Goal: Information Seeking & Learning: Check status

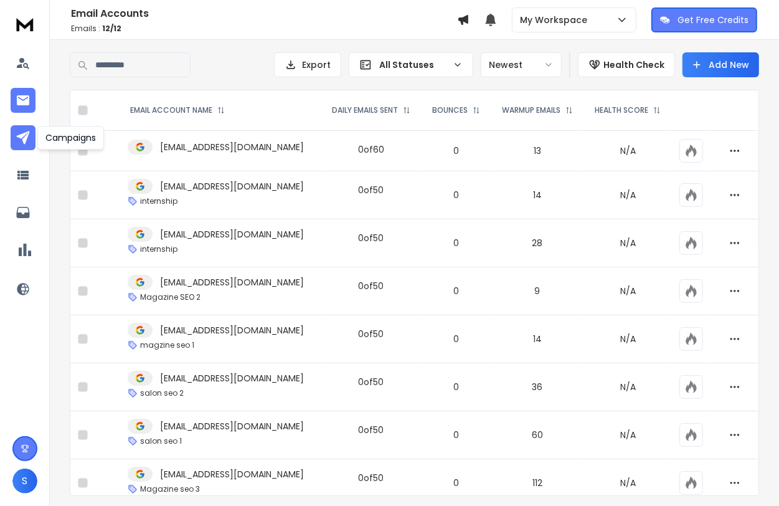
click at [24, 133] on icon at bounding box center [22, 137] width 13 height 13
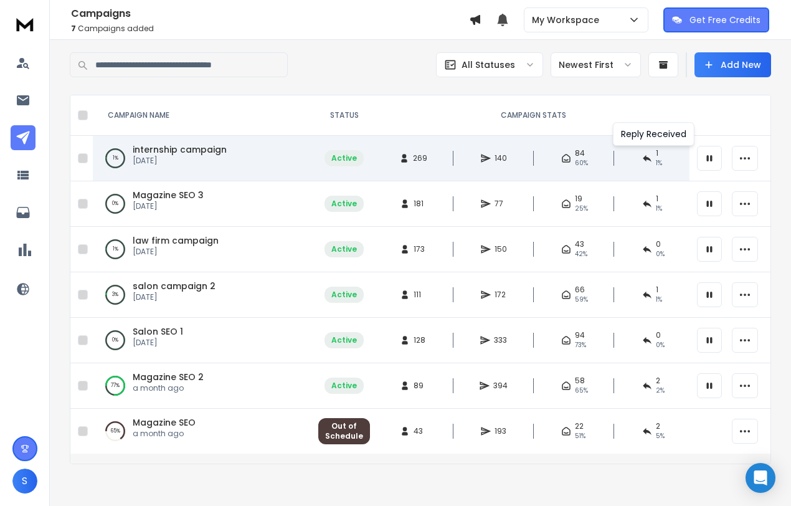
click at [657, 162] on span "1 %" at bounding box center [659, 163] width 6 height 10
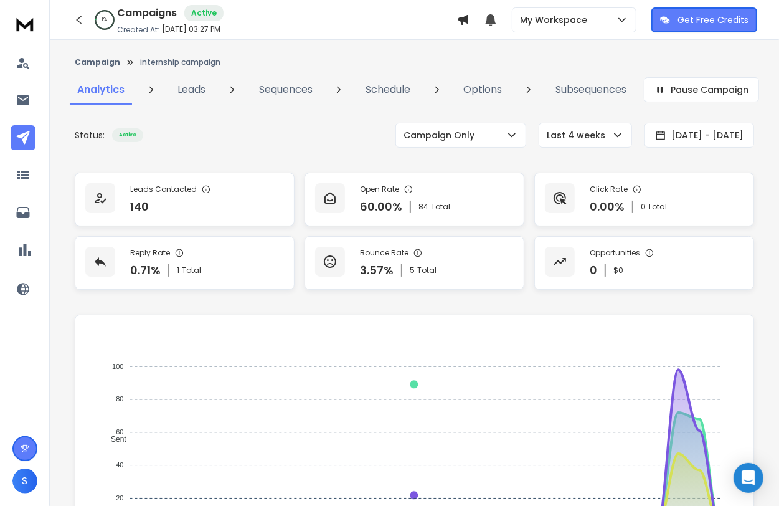
click at [194, 269] on span "Total" at bounding box center [191, 270] width 19 height 10
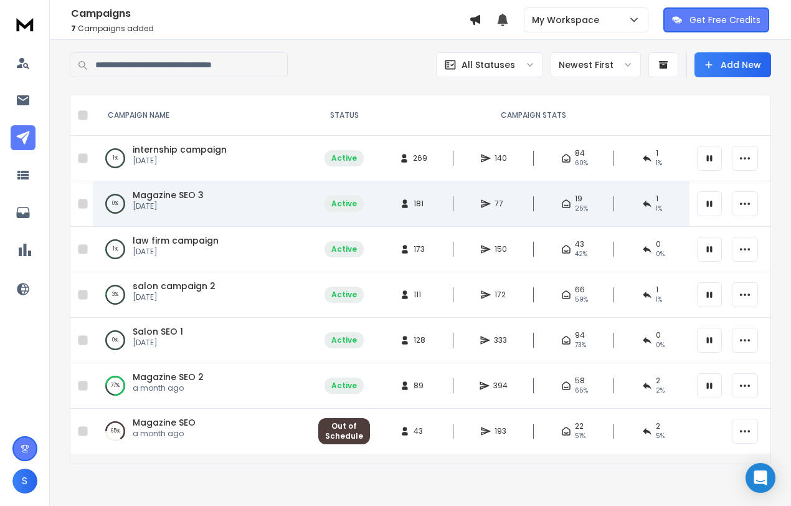
click at [162, 191] on span "Magazine SEO 3" at bounding box center [168, 195] width 71 height 12
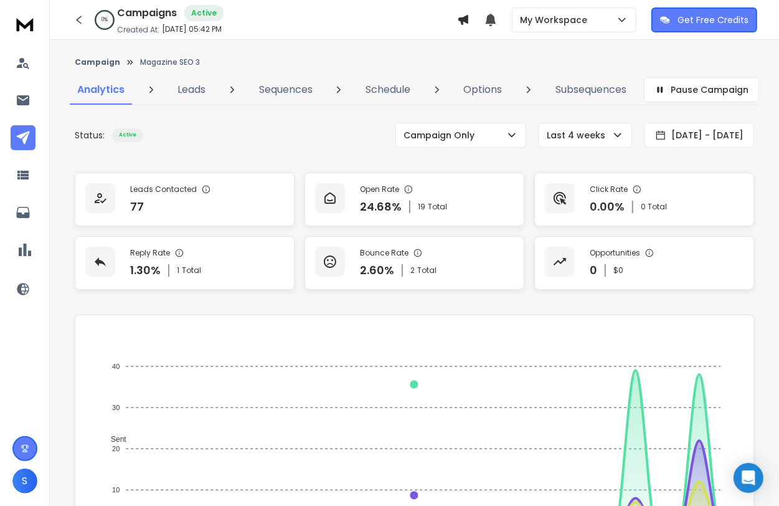
click at [190, 277] on div "1.30 % 1 Total" at bounding box center [165, 270] width 71 height 17
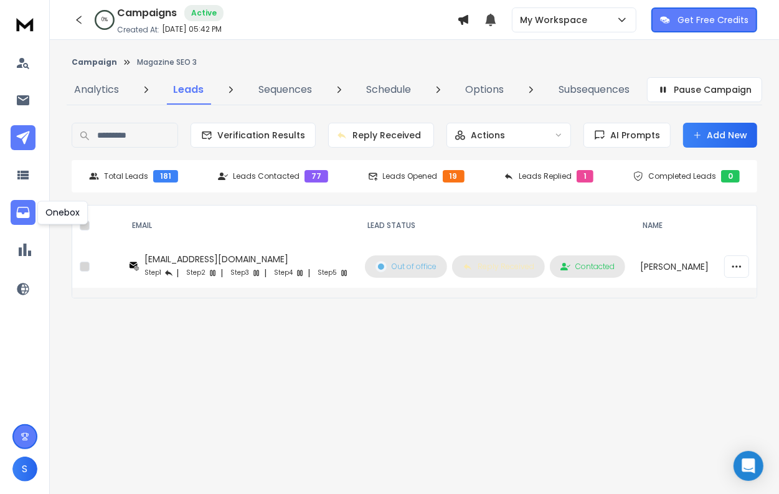
click at [11, 210] on link at bounding box center [23, 212] width 25 height 25
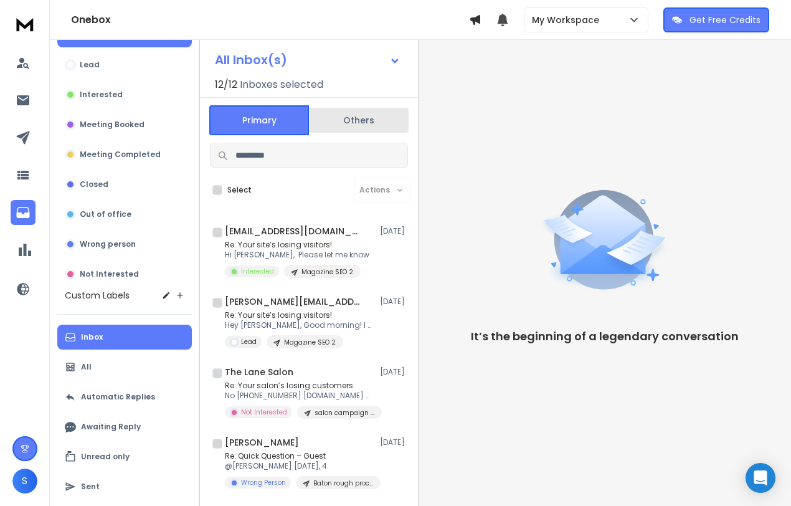
scroll to position [156, 0]
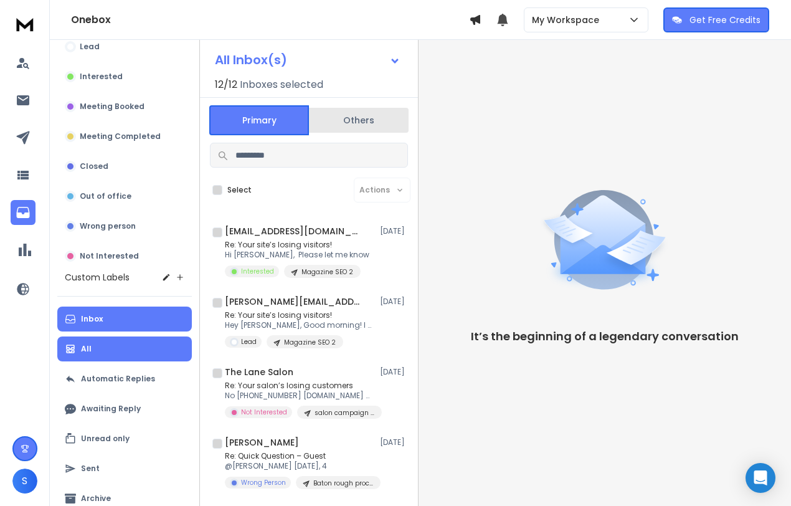
click at [137, 345] on button "All" at bounding box center [124, 348] width 135 height 25
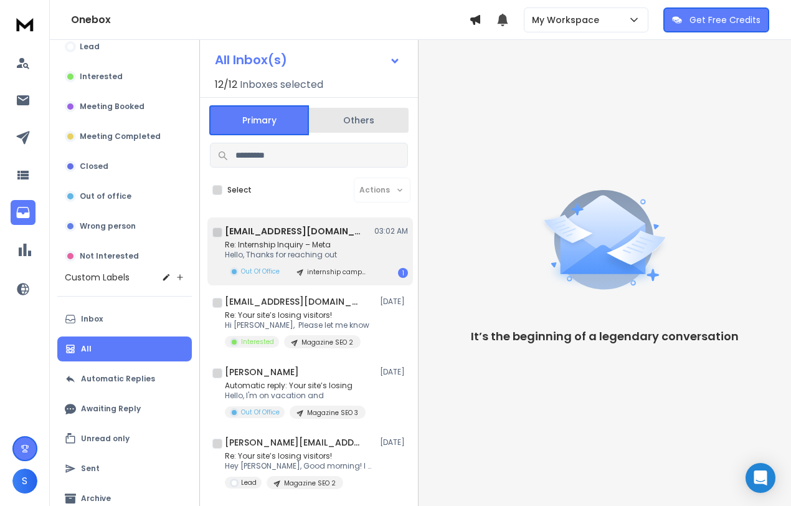
click at [341, 251] on p "Hello, Thanks for reaching out" at bounding box center [300, 255] width 150 height 10
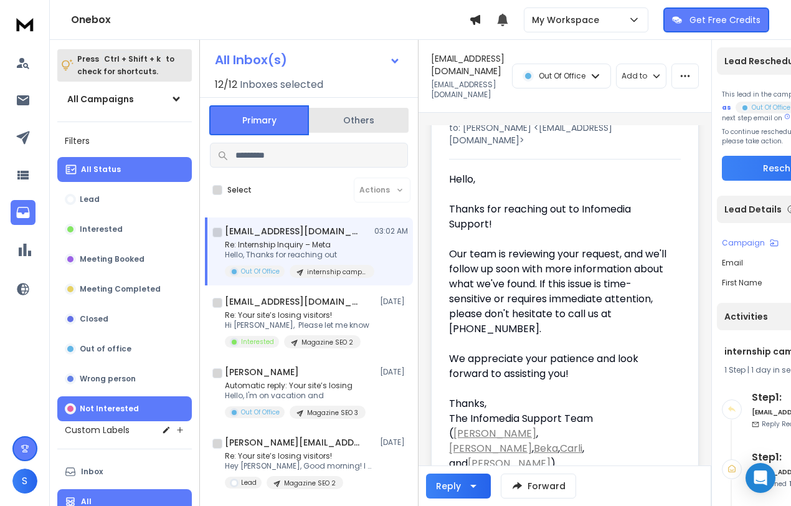
scroll to position [0, 0]
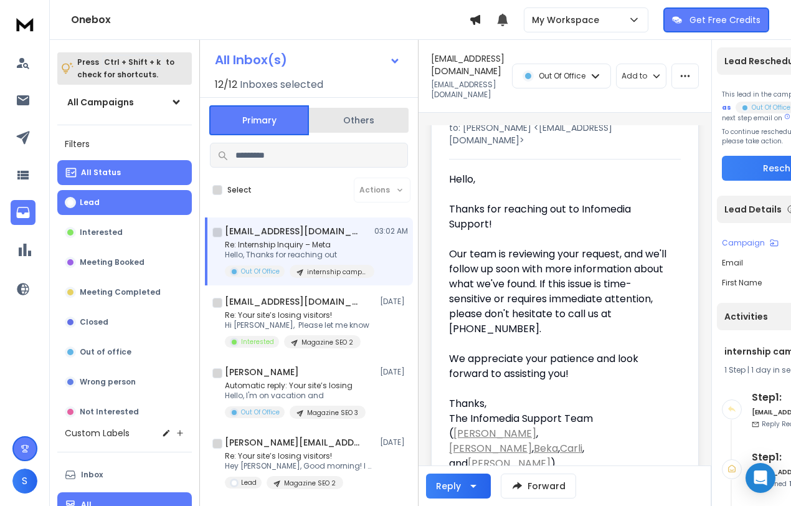
click at [140, 201] on button "Lead" at bounding box center [124, 202] width 135 height 25
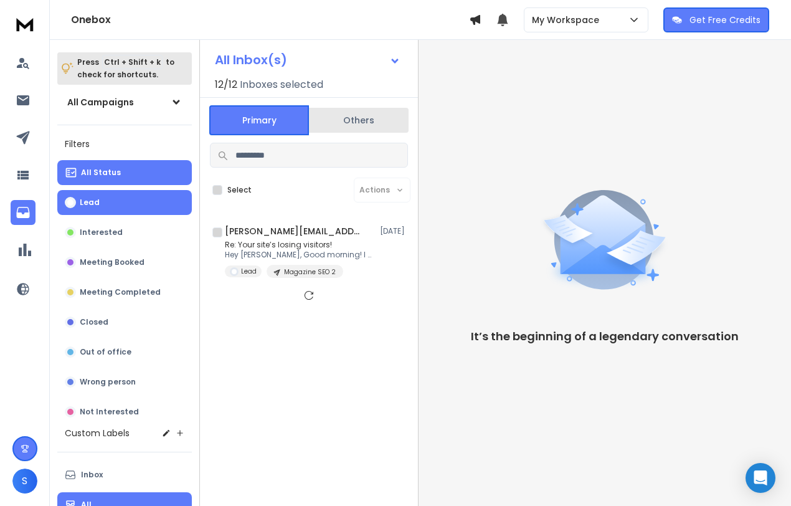
click at [138, 169] on button "All Status" at bounding box center [124, 172] width 135 height 25
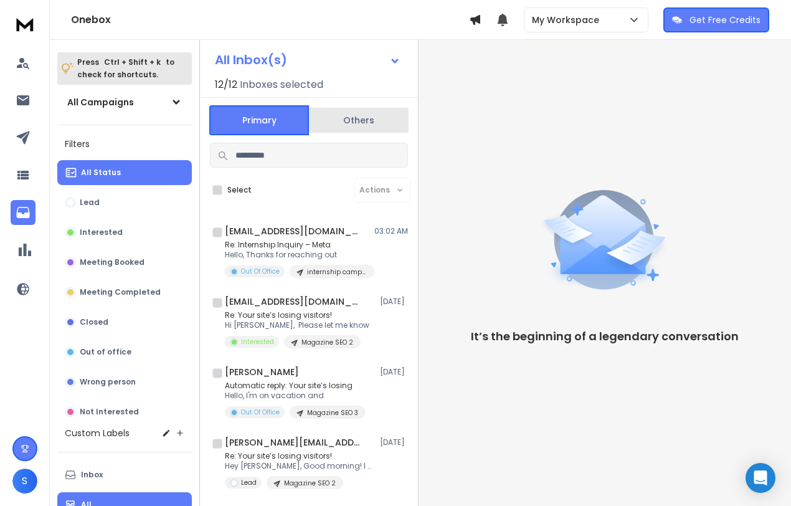
click at [21, 28] on img at bounding box center [24, 23] width 25 height 23
